Goal: Communication & Community: Answer question/provide support

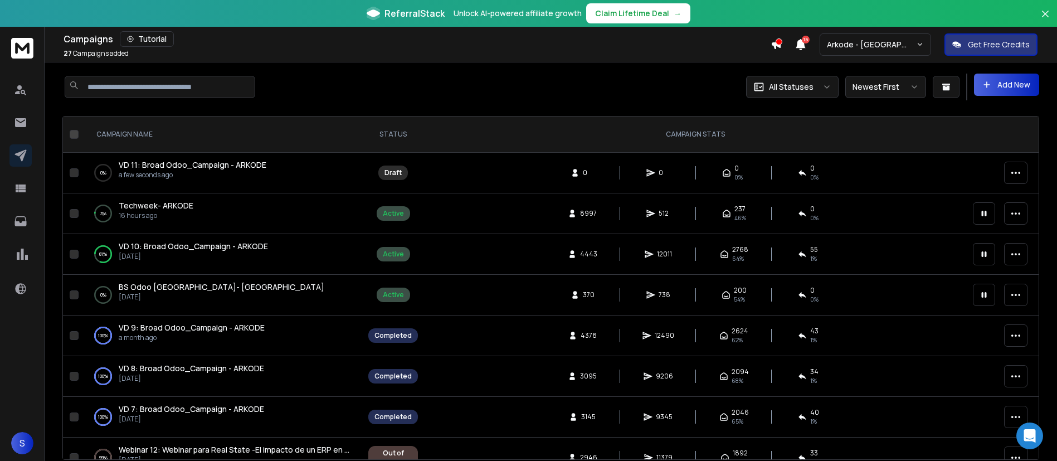
click at [151, 212] on p "16 hours ago" at bounding box center [156, 215] width 75 height 9
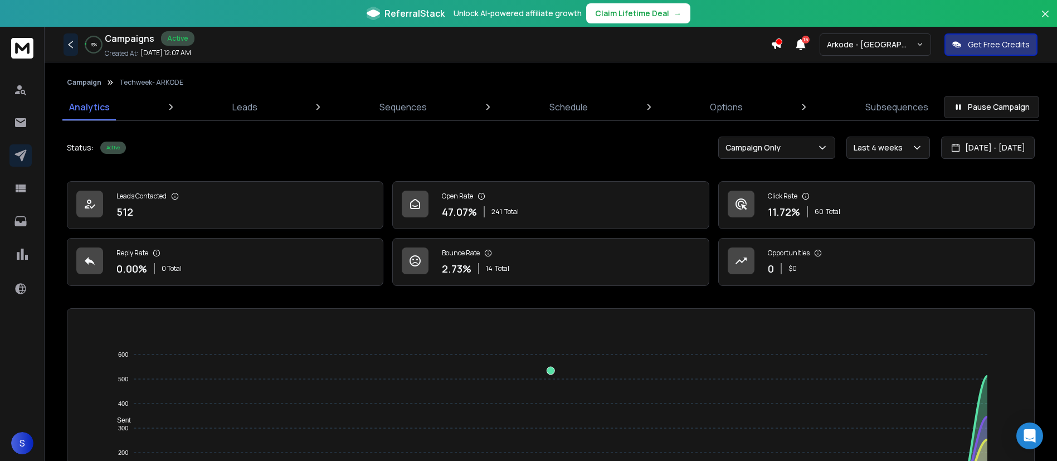
click at [69, 46] on icon at bounding box center [71, 45] width 10 height 10
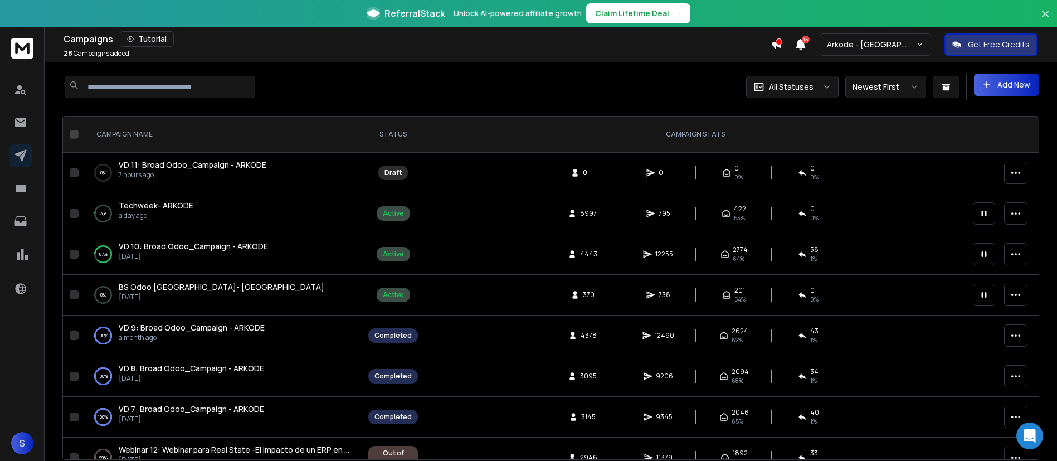
click at [163, 250] on span "VD 10: Broad Odoo_Campaign - ARKODE" at bounding box center [193, 246] width 149 height 11
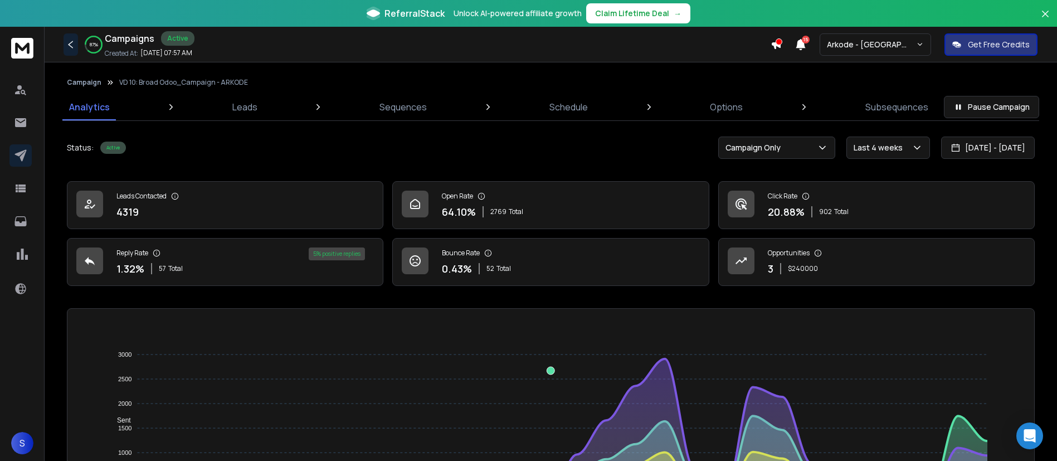
click at [69, 41] on icon at bounding box center [71, 45] width 10 height 10
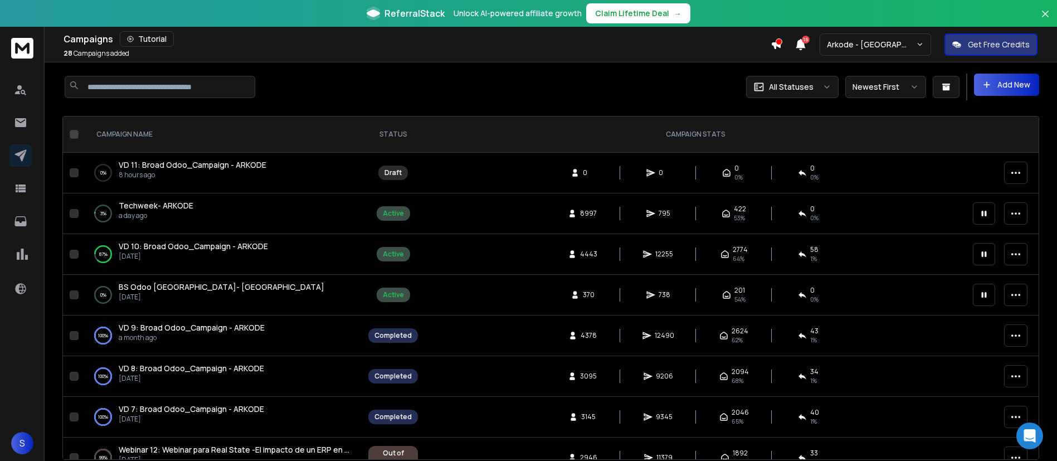
click at [199, 220] on div "3 % Techweek- ARKODE a day ago" at bounding box center [222, 213] width 256 height 27
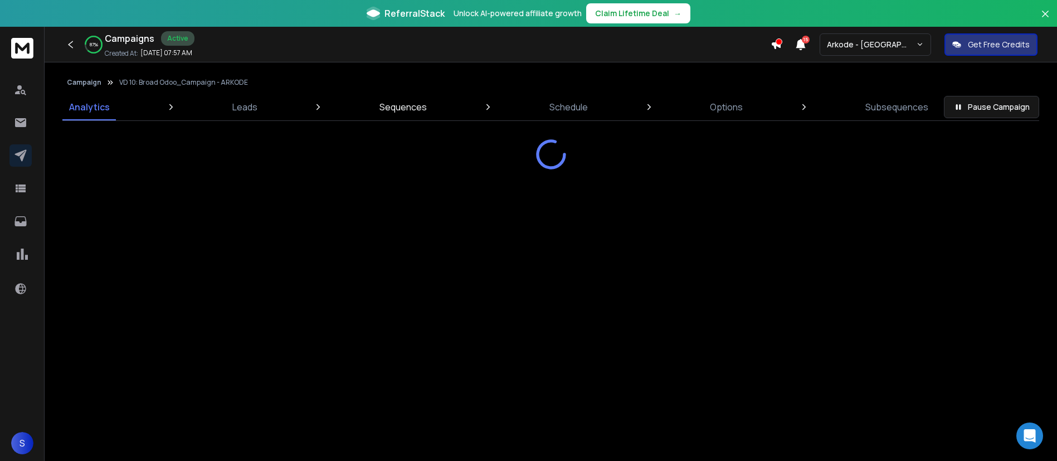
click at [423, 112] on p "Sequences" at bounding box center [402, 106] width 47 height 13
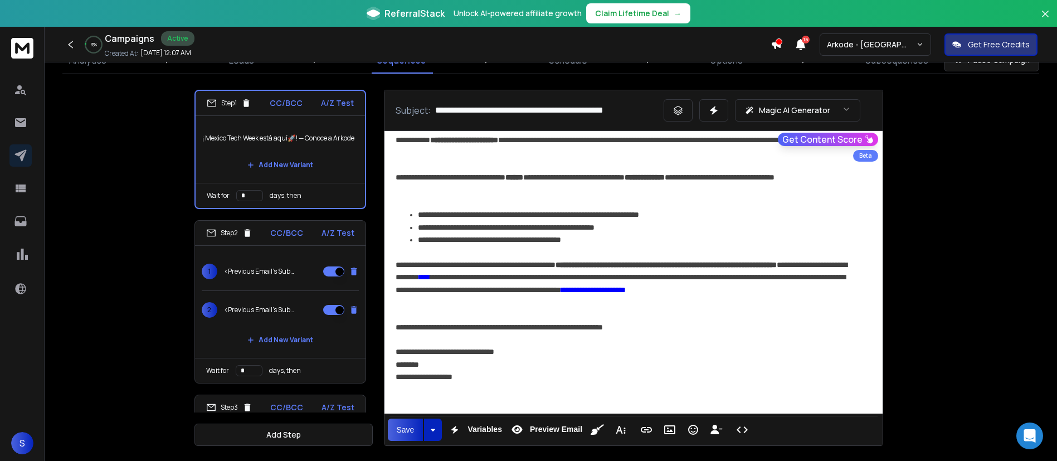
scroll to position [47, 0]
click at [943, 115] on div "**********" at bounding box center [550, 267] width 977 height 365
click at [270, 275] on div "1 <Previous Email's Subject>" at bounding box center [249, 271] width 94 height 16
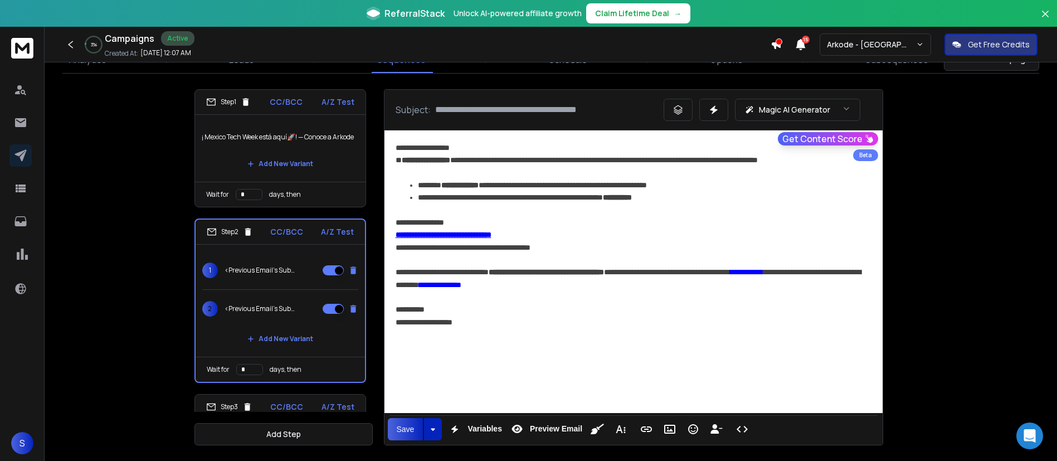
click at [268, 320] on div "2 <Previous Email's Subject>" at bounding box center [280, 309] width 156 height 38
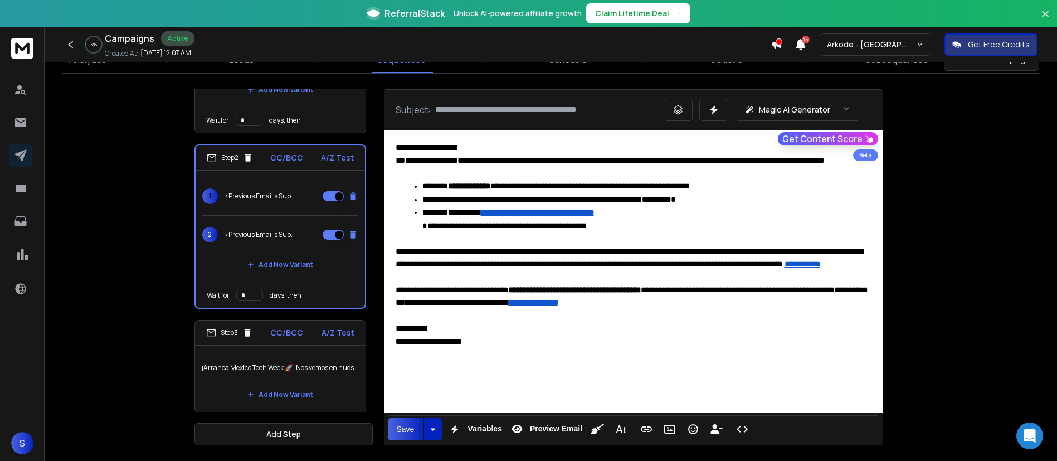
scroll to position [75, 0]
click at [278, 367] on p "¡Arranca Mexico Tech Week 🚀! Nos vemos en nuestro Workshop" at bounding box center [280, 366] width 157 height 31
type input "**********"
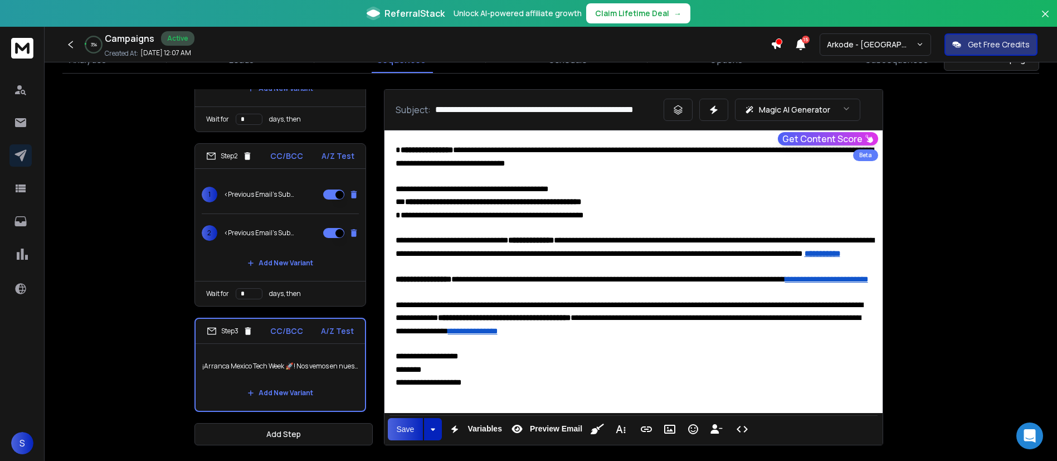
scroll to position [80, 0]
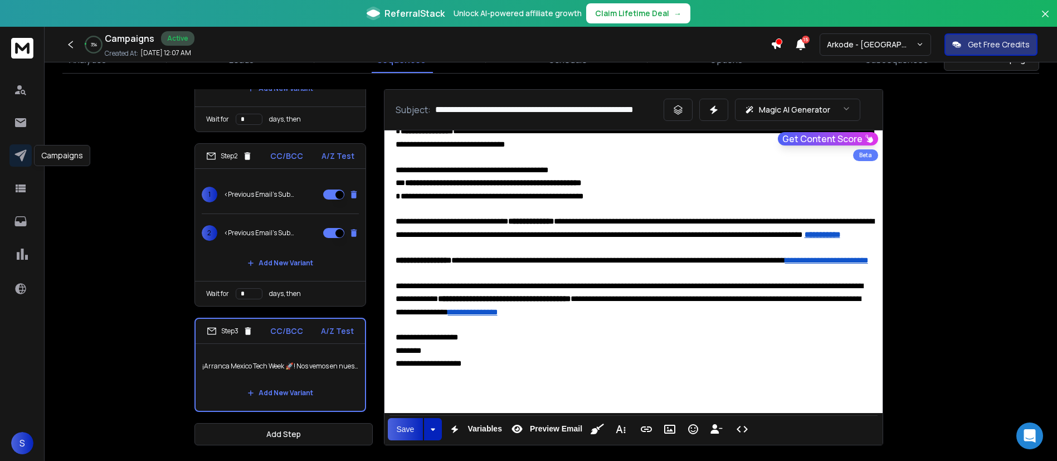
click at [18, 153] on icon at bounding box center [20, 156] width 12 height 12
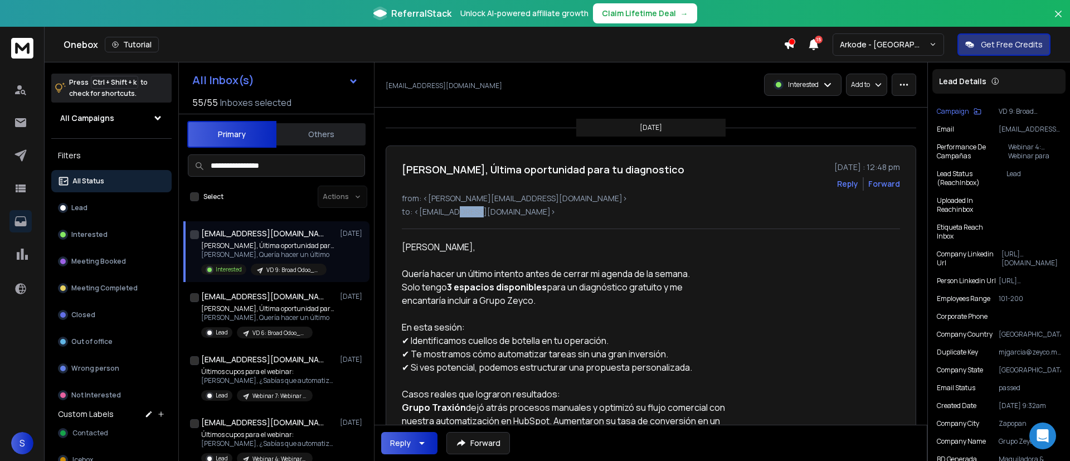
scroll to position [340, 0]
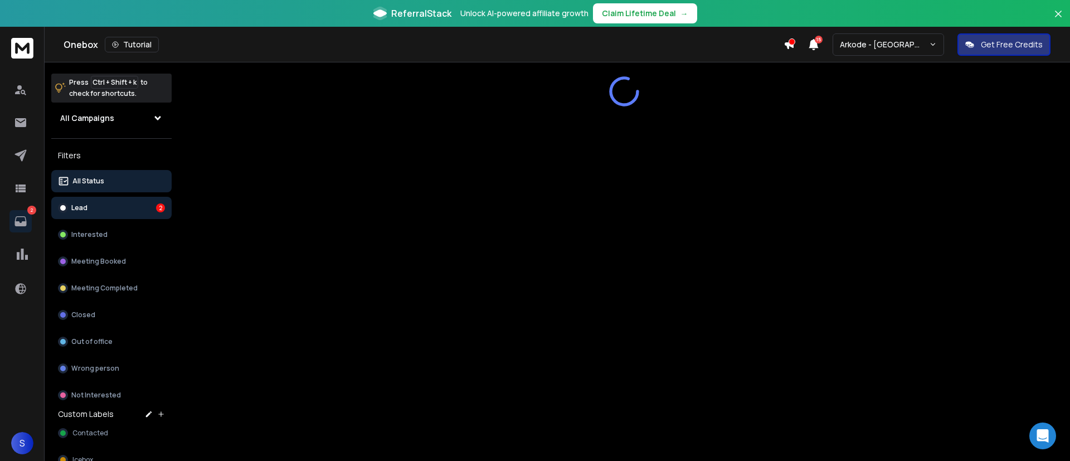
click at [111, 205] on button "Lead 2" at bounding box center [111, 208] width 120 height 22
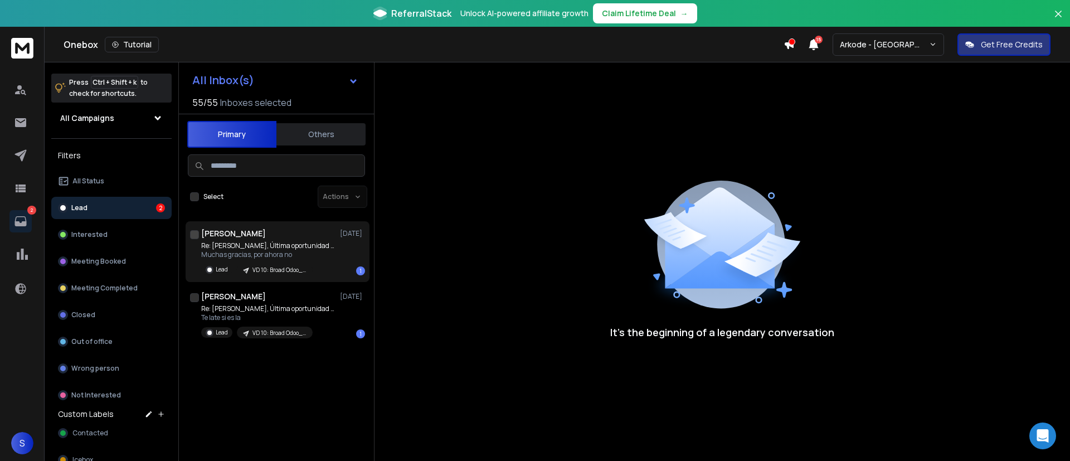
click at [336, 248] on div "Re: Ana, Última oportunidad para Muchas gracias, por ahora no Lead VD 10: Broad…" at bounding box center [283, 258] width 164 height 34
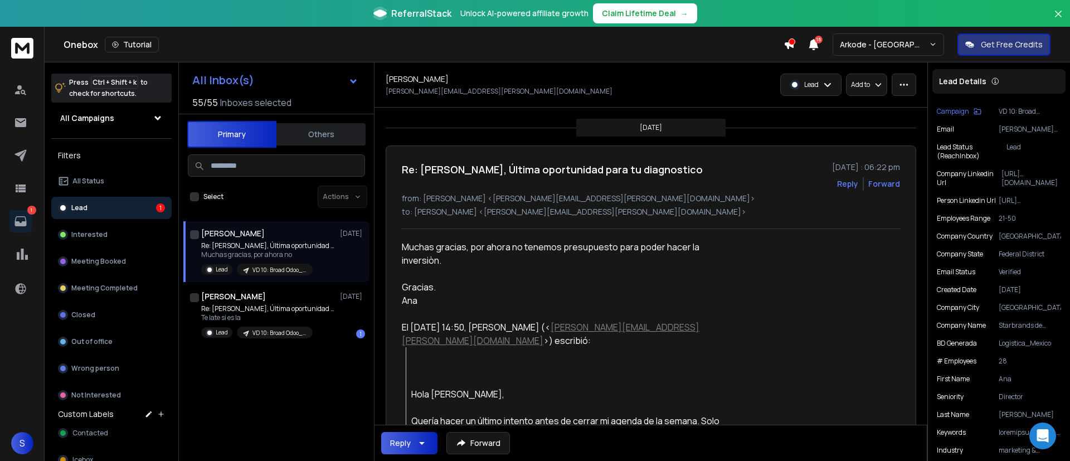
click at [820, 77] on div "Lead" at bounding box center [811, 84] width 60 height 21
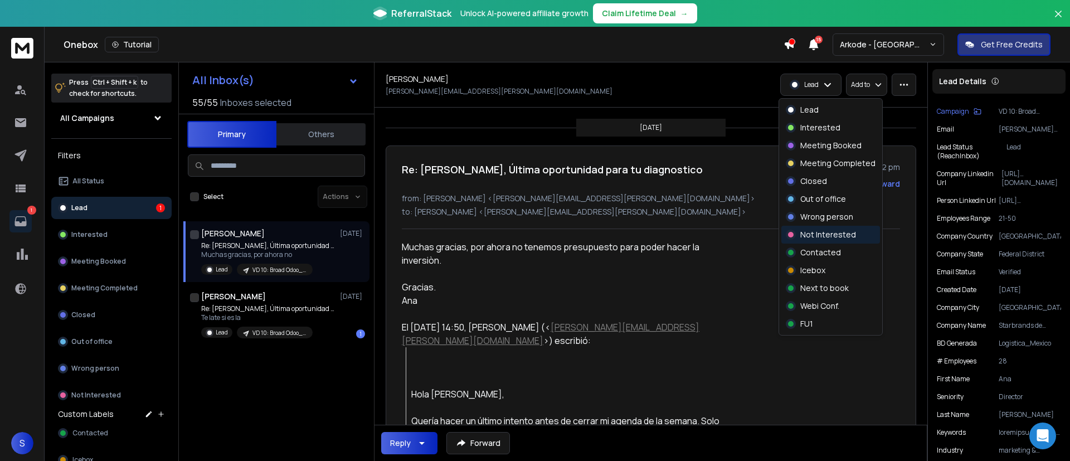
click at [813, 227] on div "Not Interested" at bounding box center [830, 235] width 99 height 18
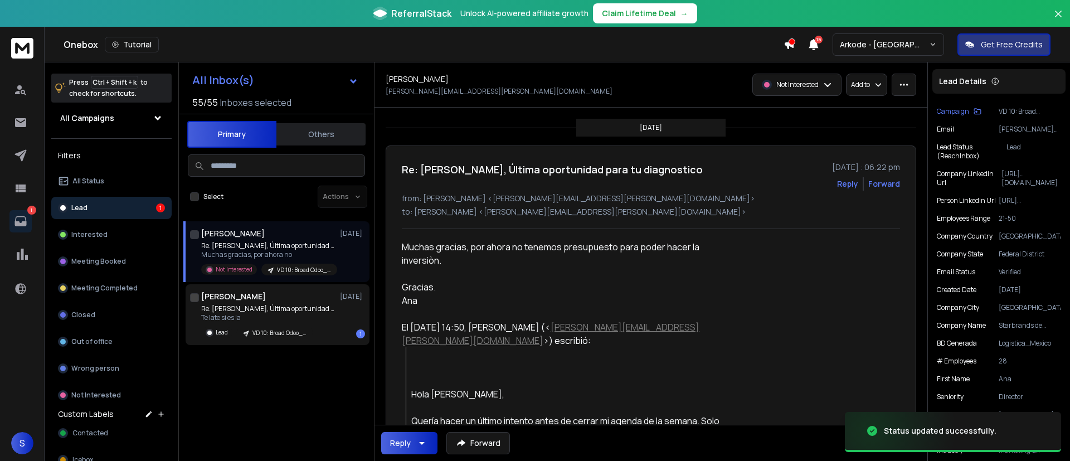
click at [352, 307] on div "Re: Jordan, Última oportunidad para Te late si es la Lead VD 10: Broad Odoo_Cam…" at bounding box center [283, 321] width 164 height 34
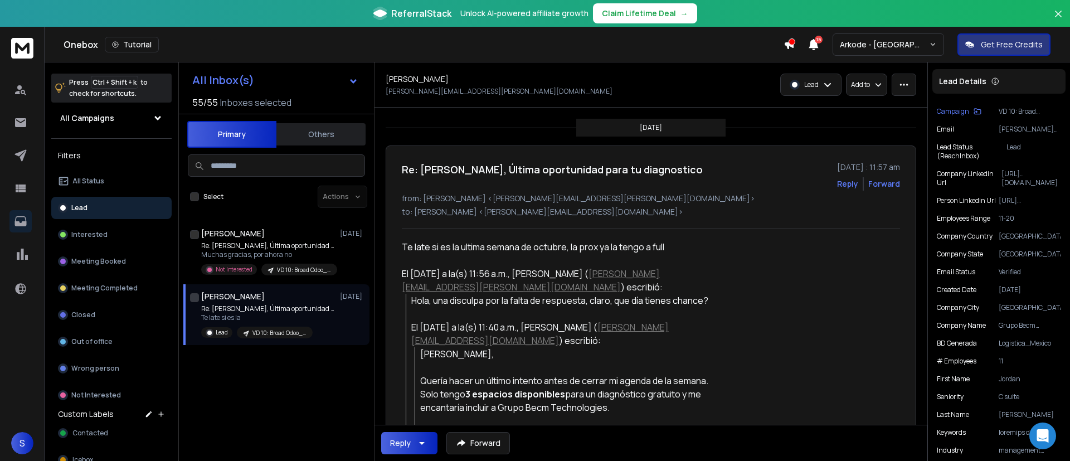
click at [431, 442] on button "Reply" at bounding box center [409, 443] width 56 height 22
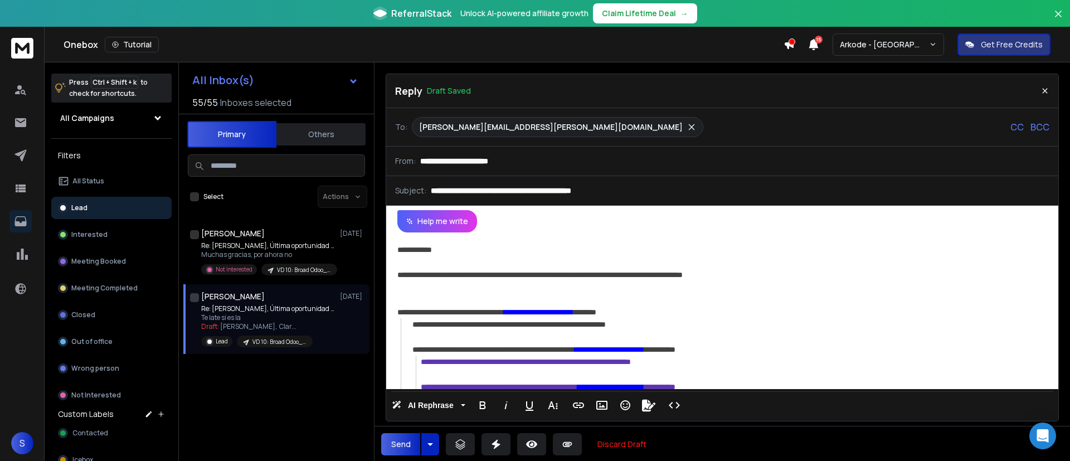
click at [757, 275] on div "**********" at bounding box center [714, 275] width 634 height 12
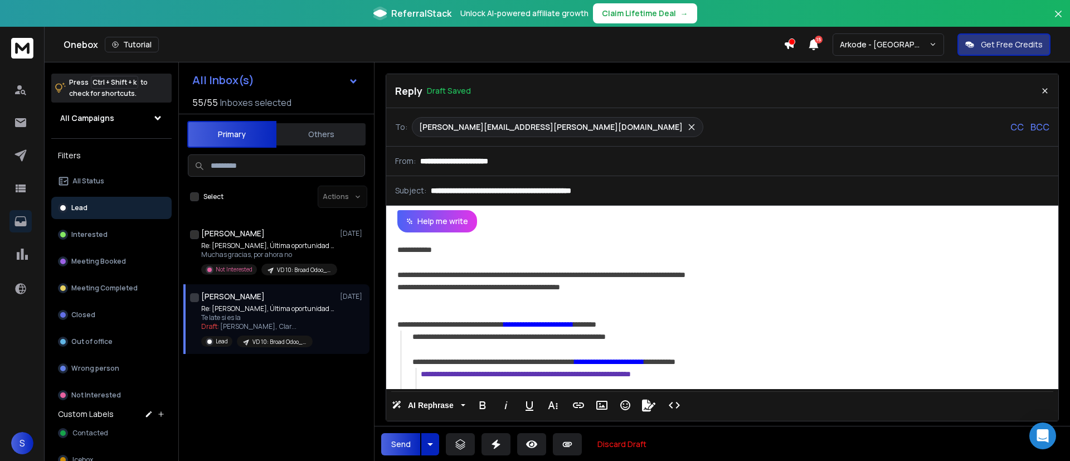
click at [390, 277] on div "**********" at bounding box center [720, 310] width 669 height 157
click at [635, 282] on div "**********" at bounding box center [714, 287] width 634 height 12
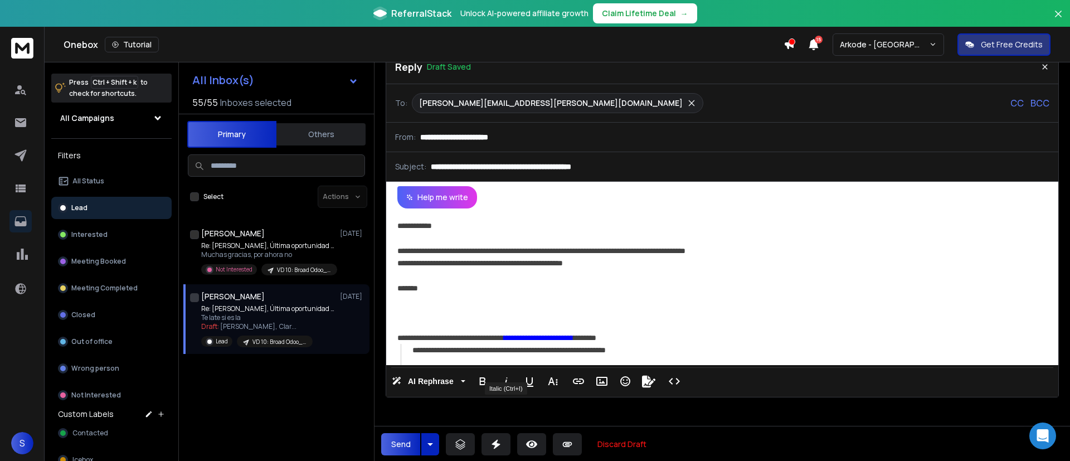
scroll to position [37, 0]
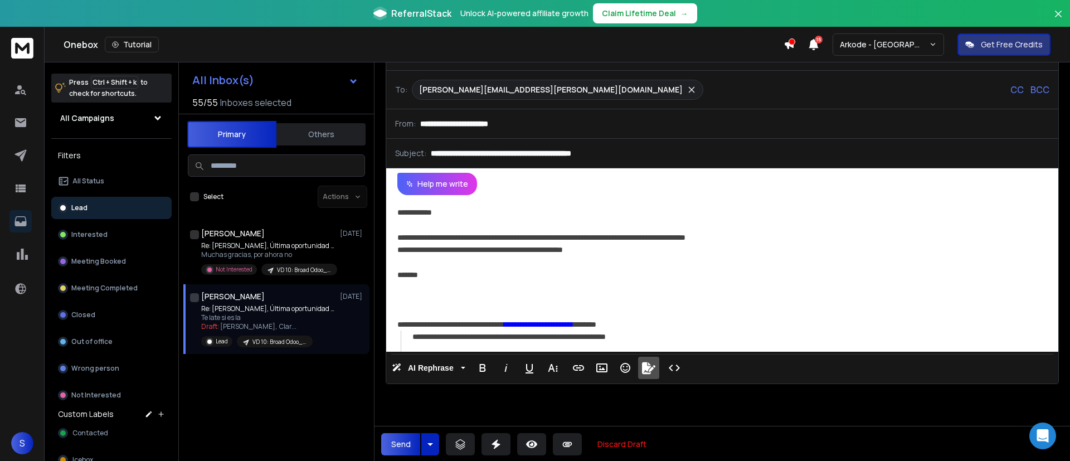
click at [650, 369] on icon "button" at bounding box center [648, 368] width 13 height 12
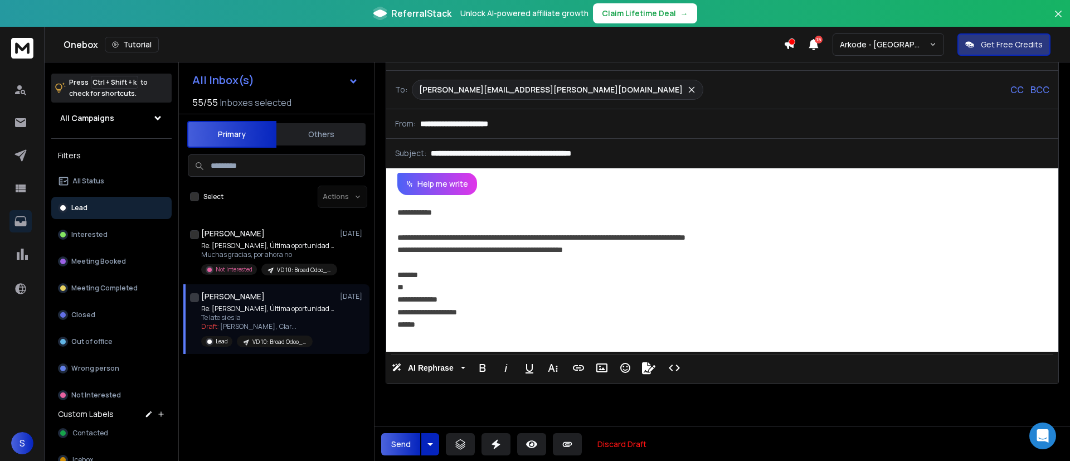
click at [430, 450] on icon "button" at bounding box center [429, 443] width 13 height 13
click at [426, 416] on p "Send Later" at bounding box center [420, 415] width 40 height 11
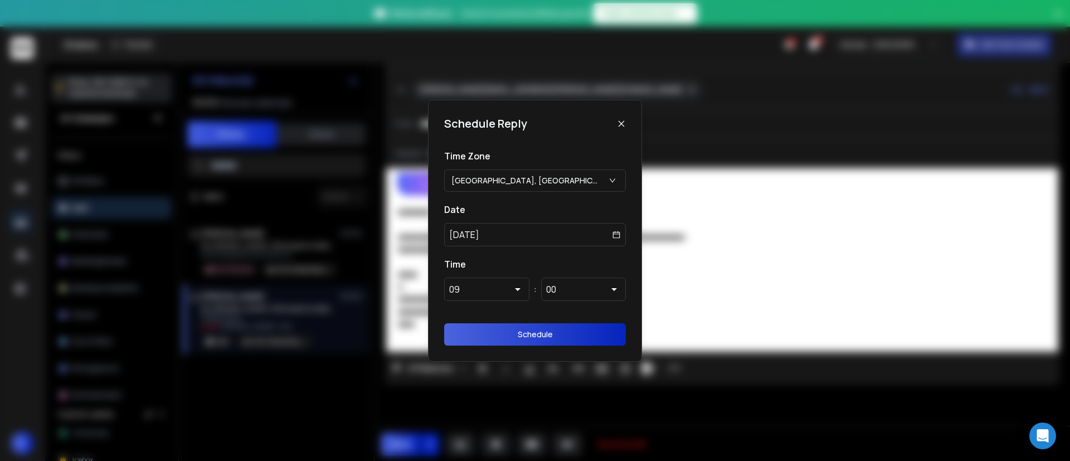
click at [519, 295] on icon at bounding box center [517, 288] width 13 height 13
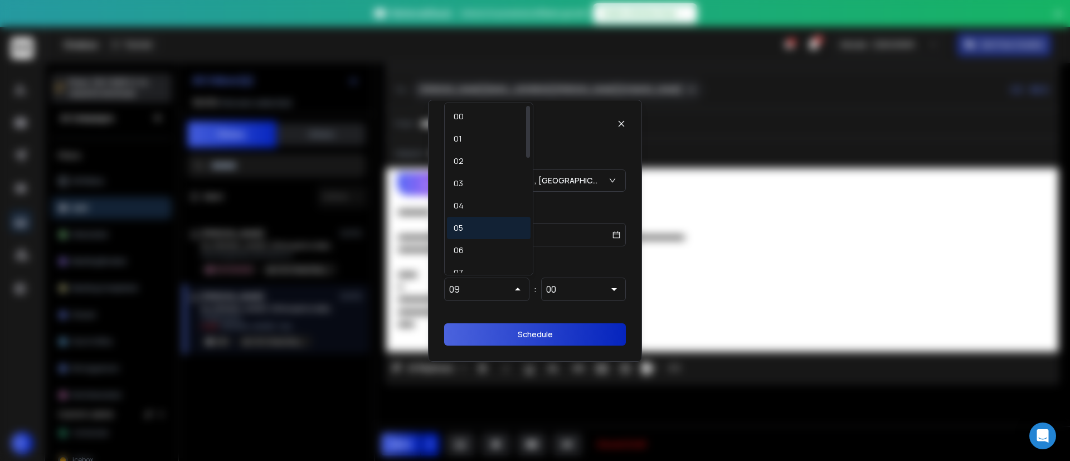
scroll to position [111, 0]
click at [480, 231] on div "10" at bounding box center [489, 228] width 84 height 22
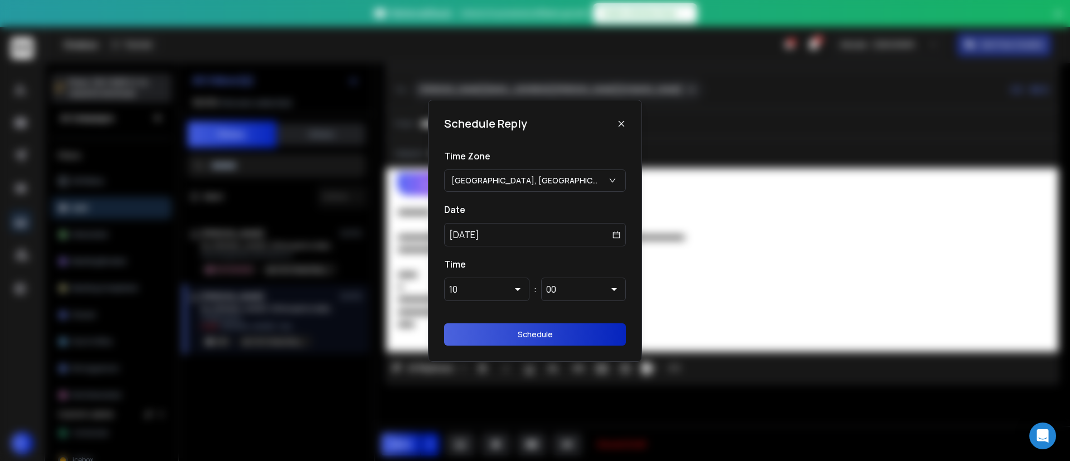
click at [505, 334] on div "Schedule" at bounding box center [535, 334] width 182 height 22
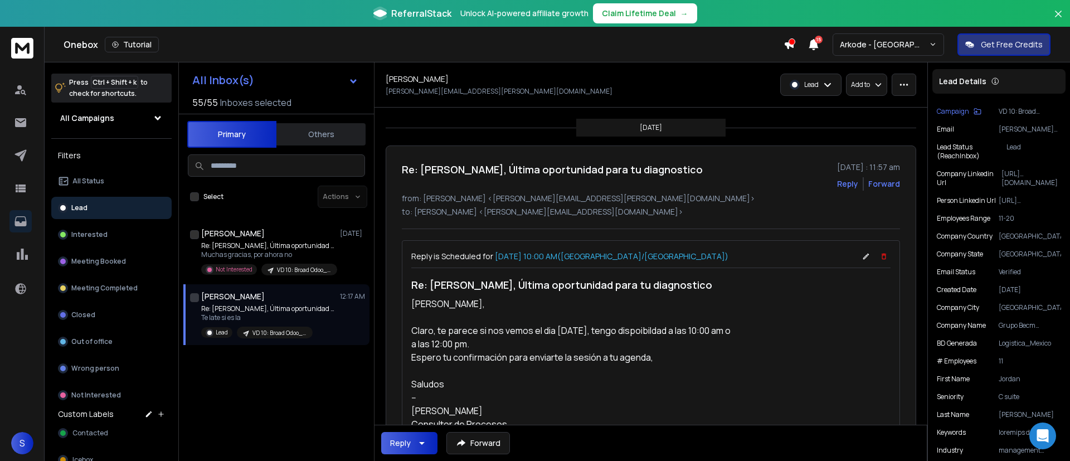
click at [817, 89] on div "Lead" at bounding box center [811, 84] width 60 height 21
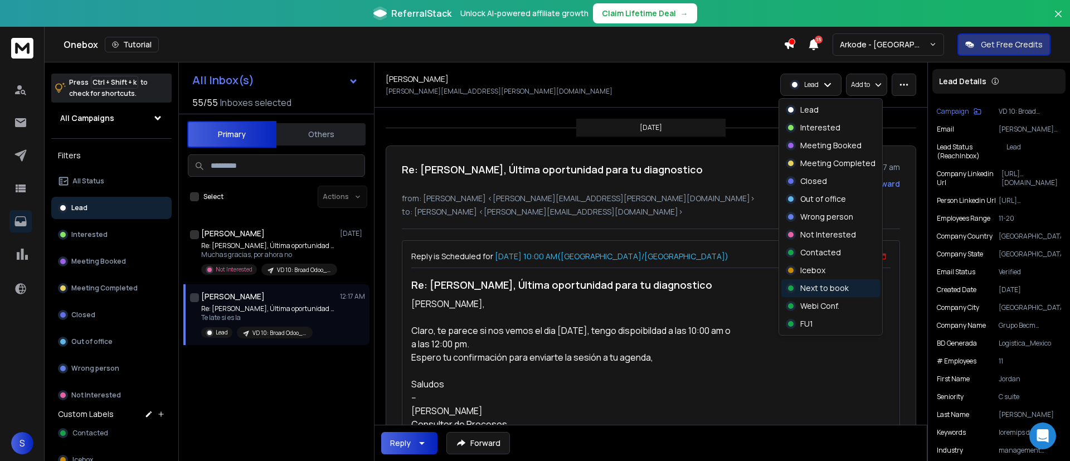
click at [812, 285] on p "Next to book" at bounding box center [824, 287] width 48 height 11
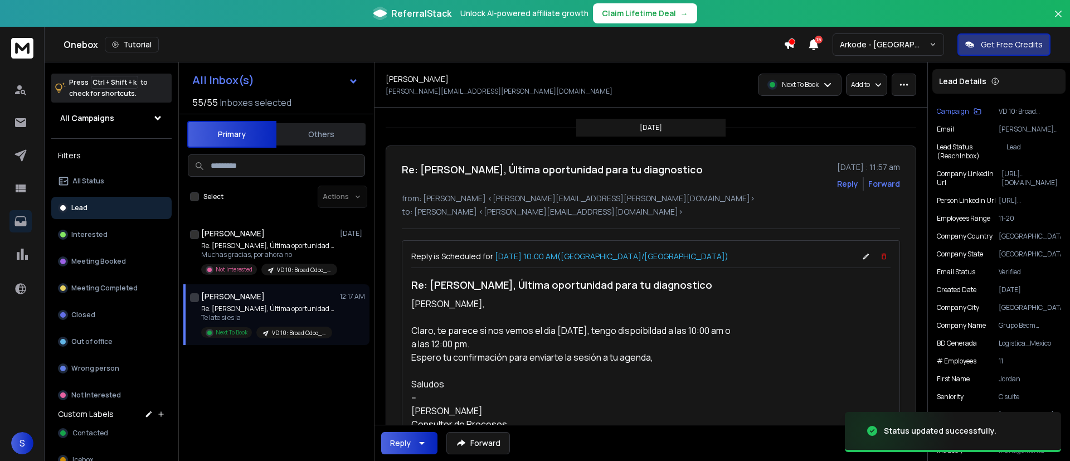
click at [132, 203] on button "Lead" at bounding box center [111, 208] width 120 height 22
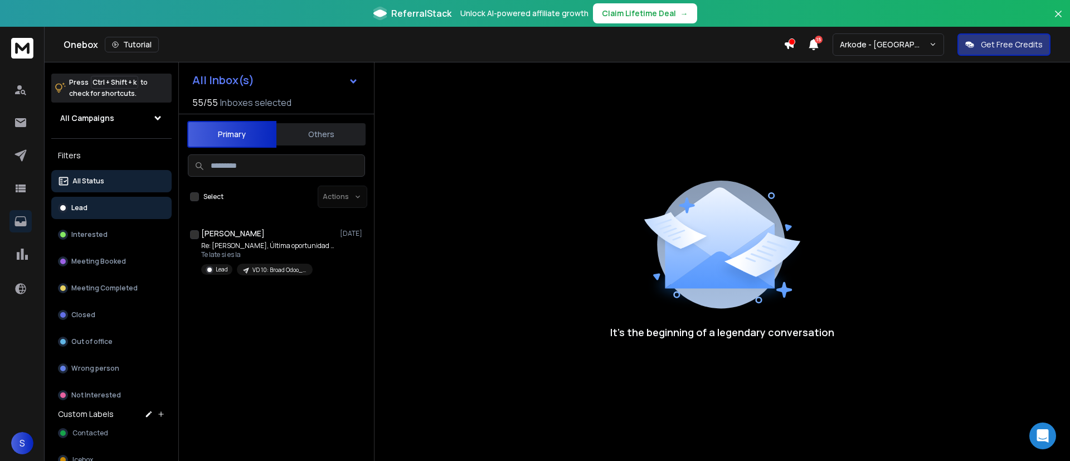
click at [114, 172] on button "All Status" at bounding box center [111, 181] width 120 height 22
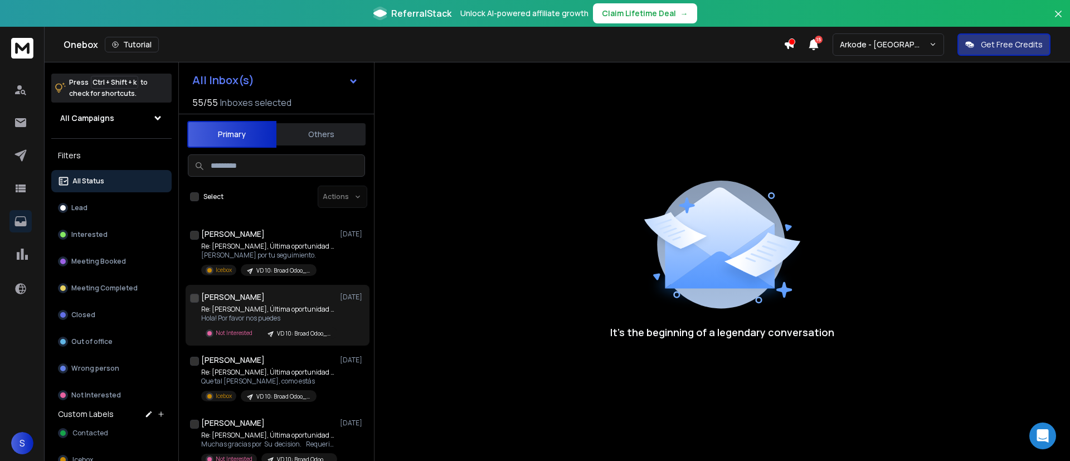
scroll to position [334, 0]
